Goal: Find specific page/section: Find specific page/section

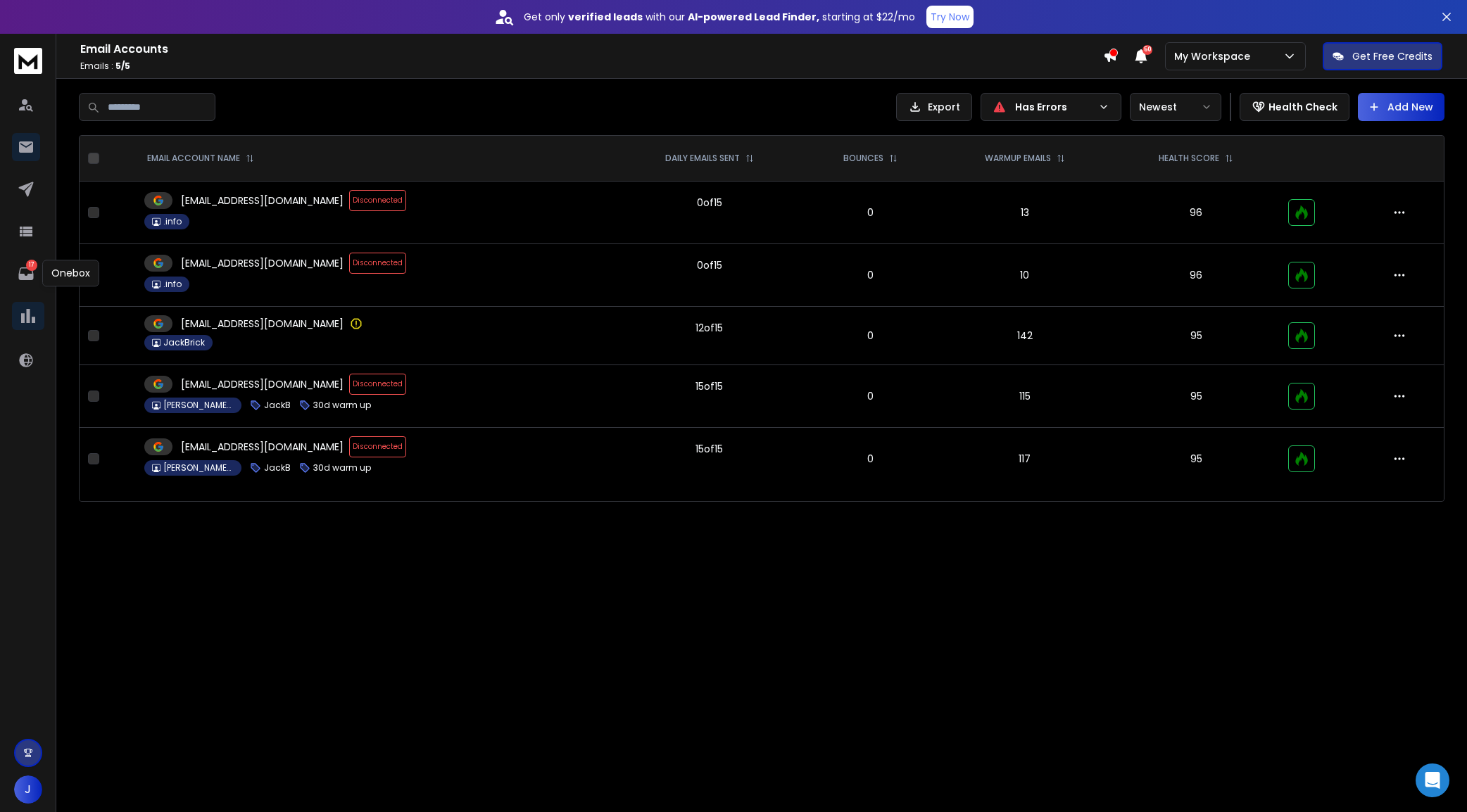
click at [24, 310] on icon at bounding box center [27, 316] width 21 height 21
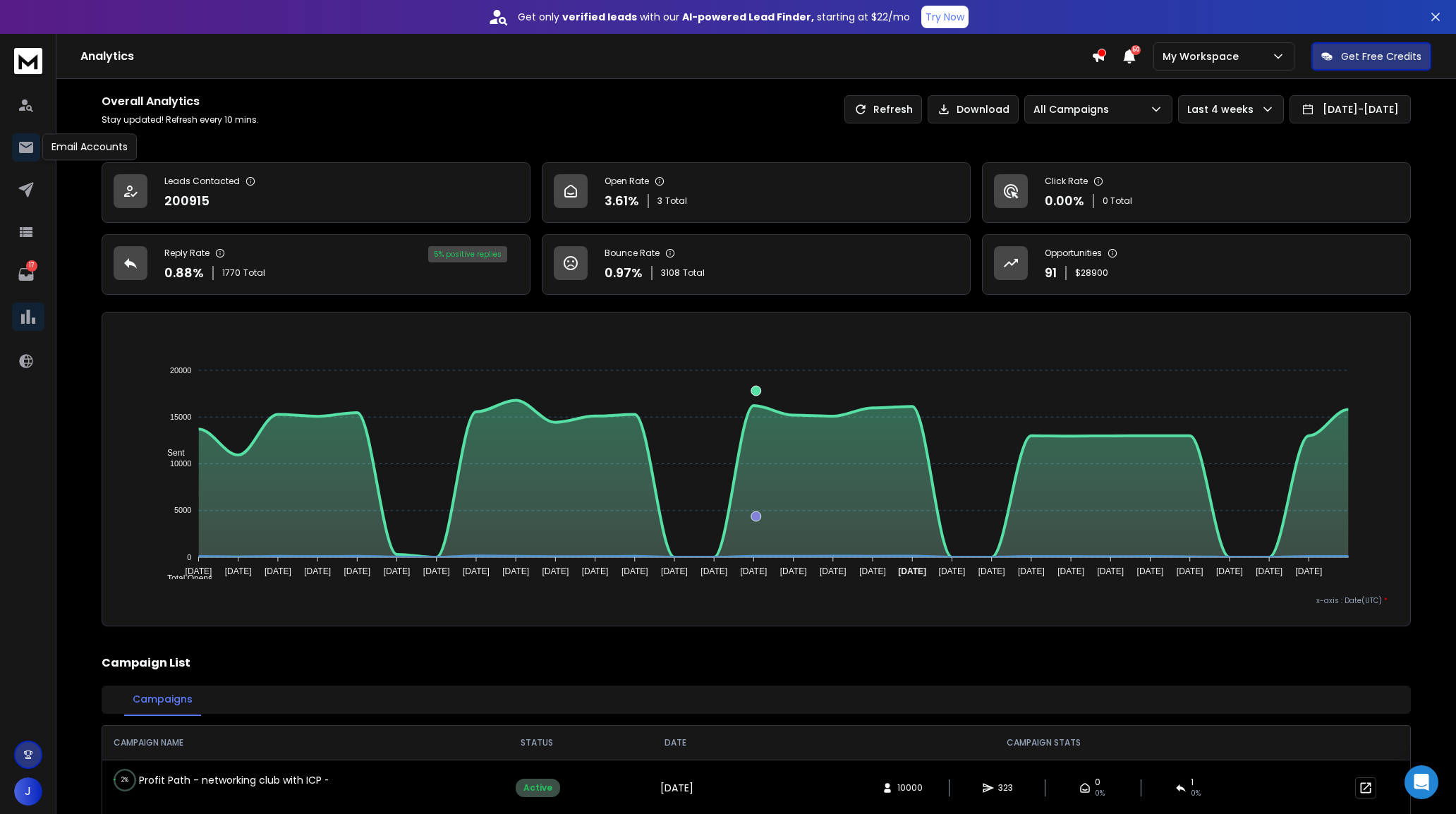
click at [23, 149] on icon at bounding box center [26, 148] width 14 height 11
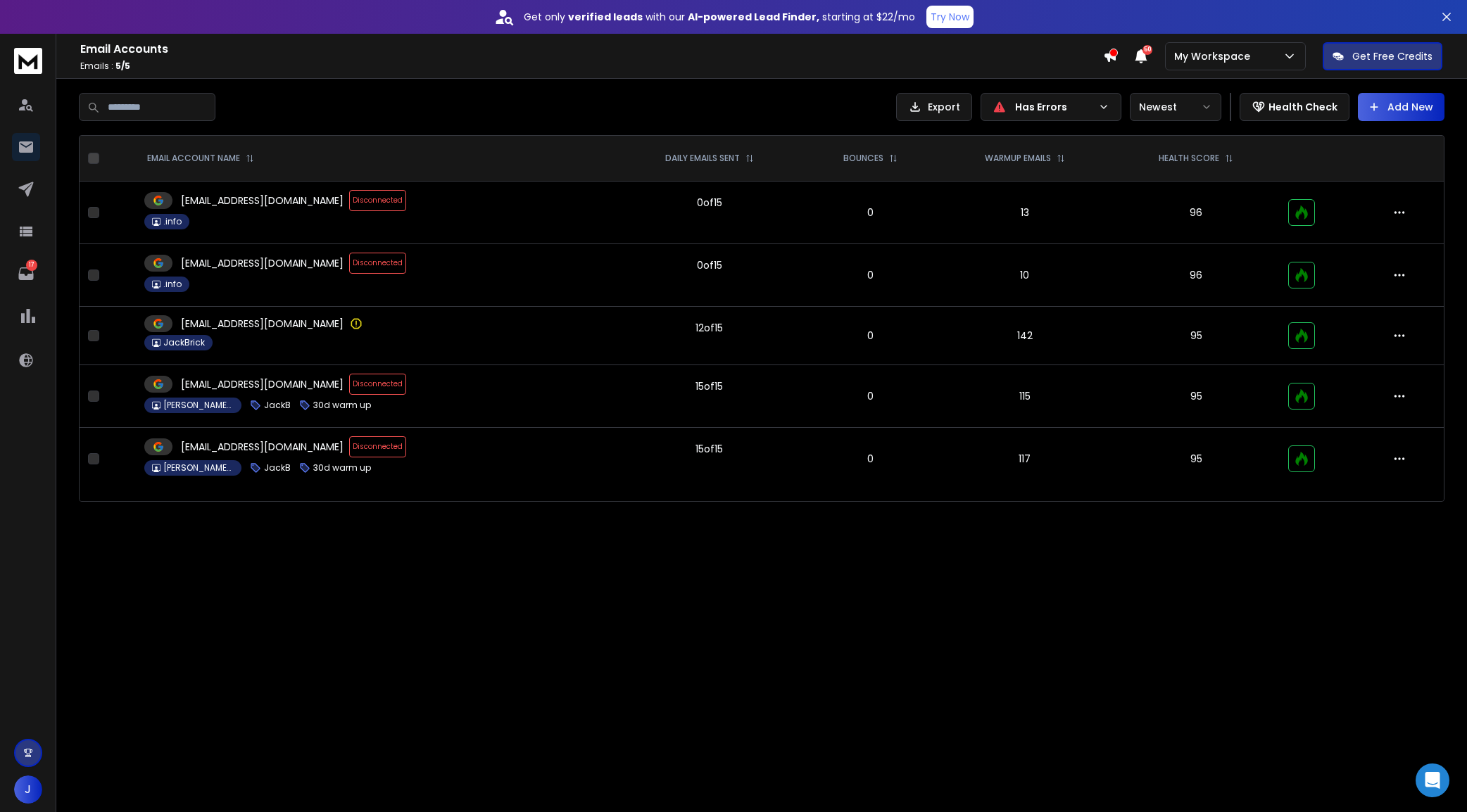
click at [1042, 103] on p "Has Errors" at bounding box center [1053, 106] width 77 height 14
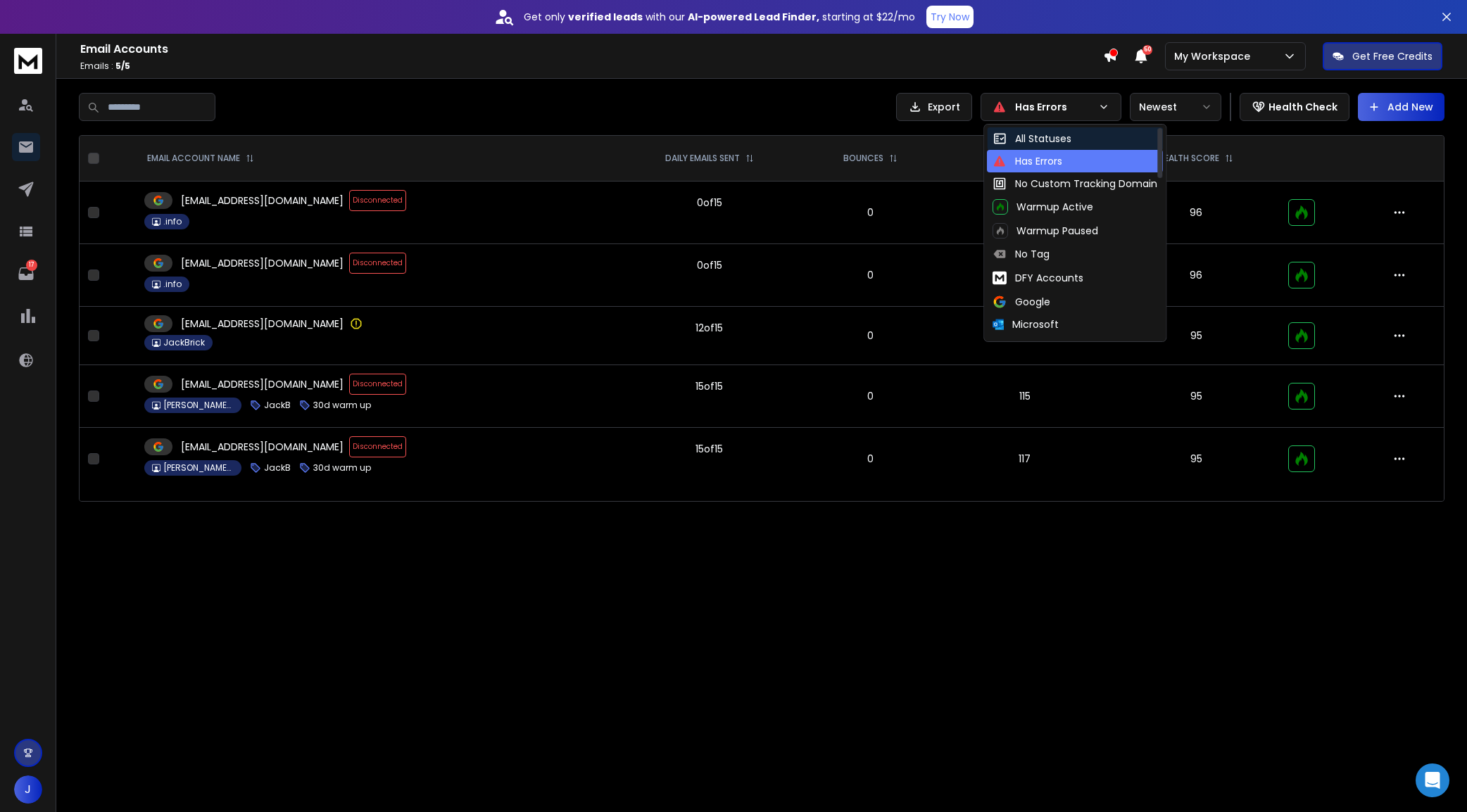
click at [1070, 142] on div "All Statuses" at bounding box center [1031, 138] width 79 height 14
